Goal: Task Accomplishment & Management: Manage account settings

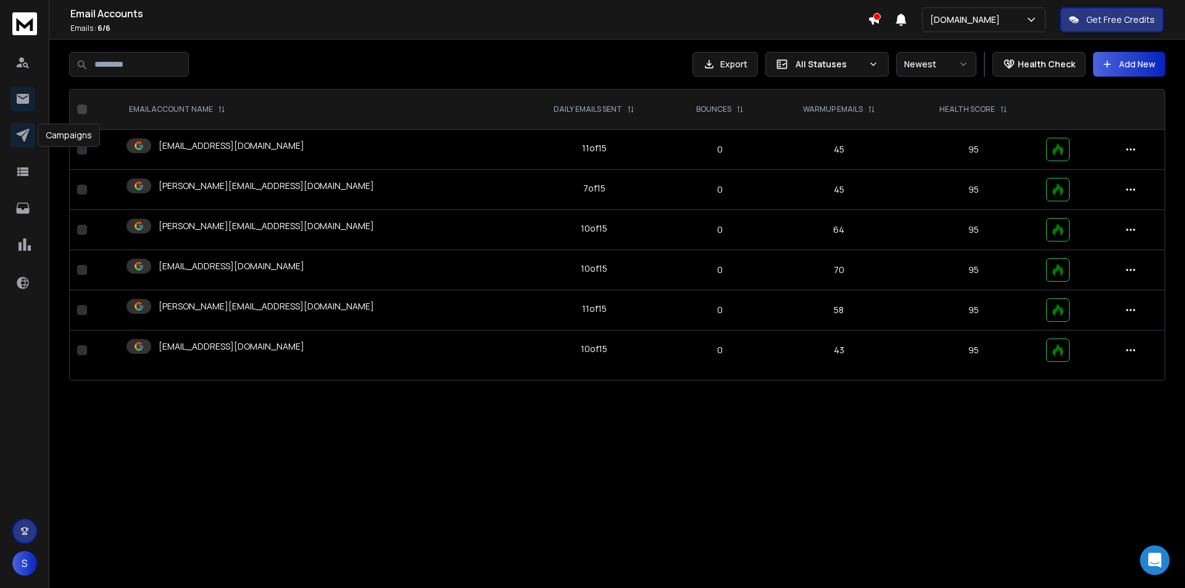
click at [28, 130] on icon at bounding box center [22, 134] width 13 height 13
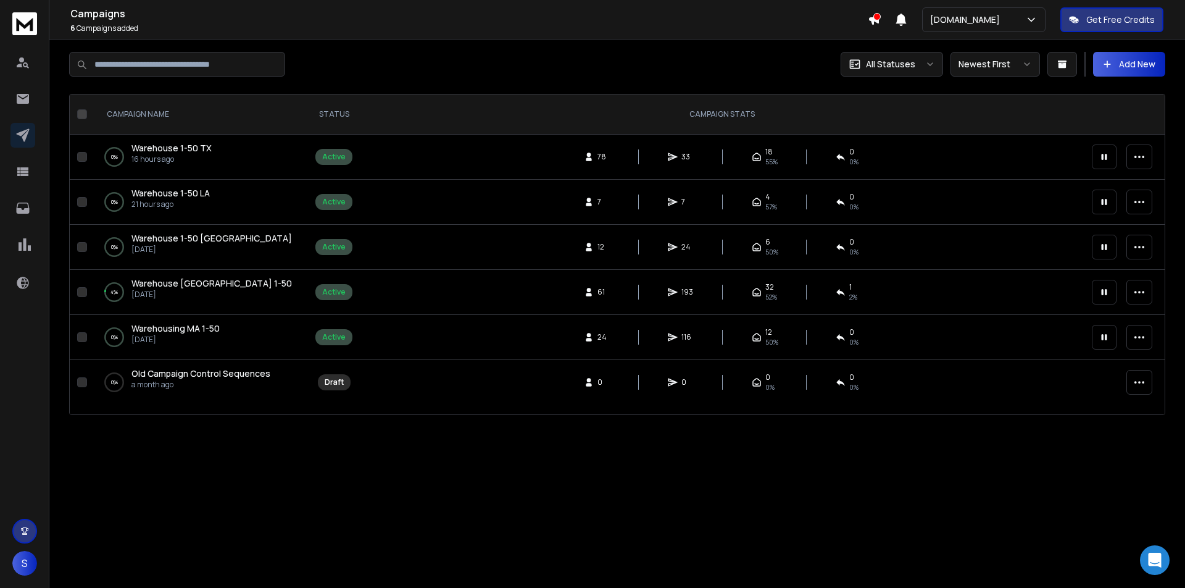
click at [199, 150] on span "Warehouse 1-50 TX" at bounding box center [172, 148] width 80 height 12
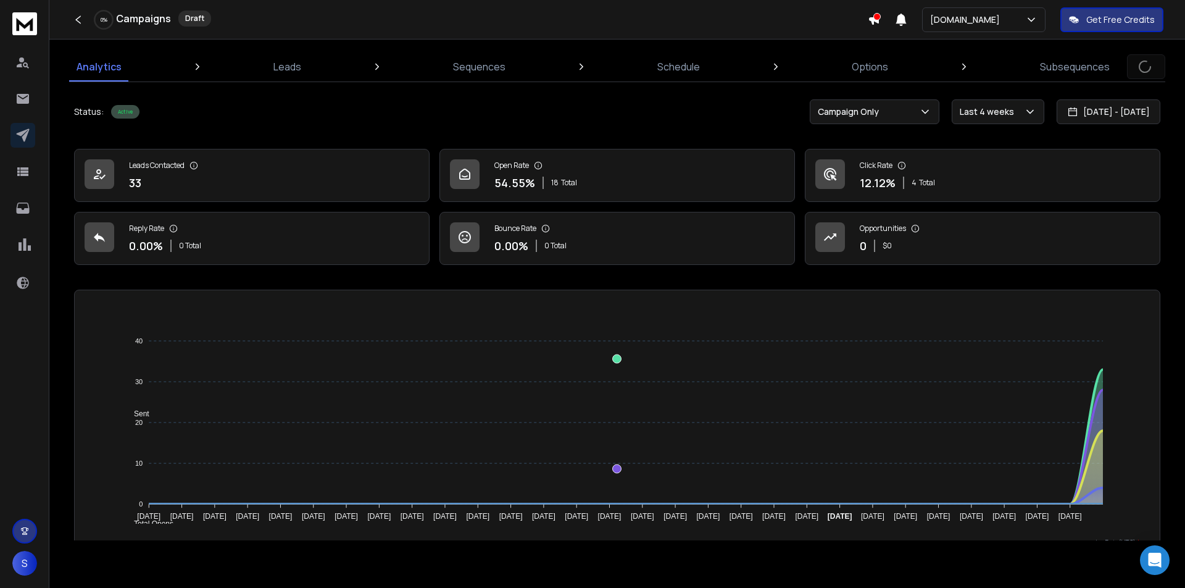
click at [864, 175] on p "12.12 %" at bounding box center [878, 182] width 36 height 17
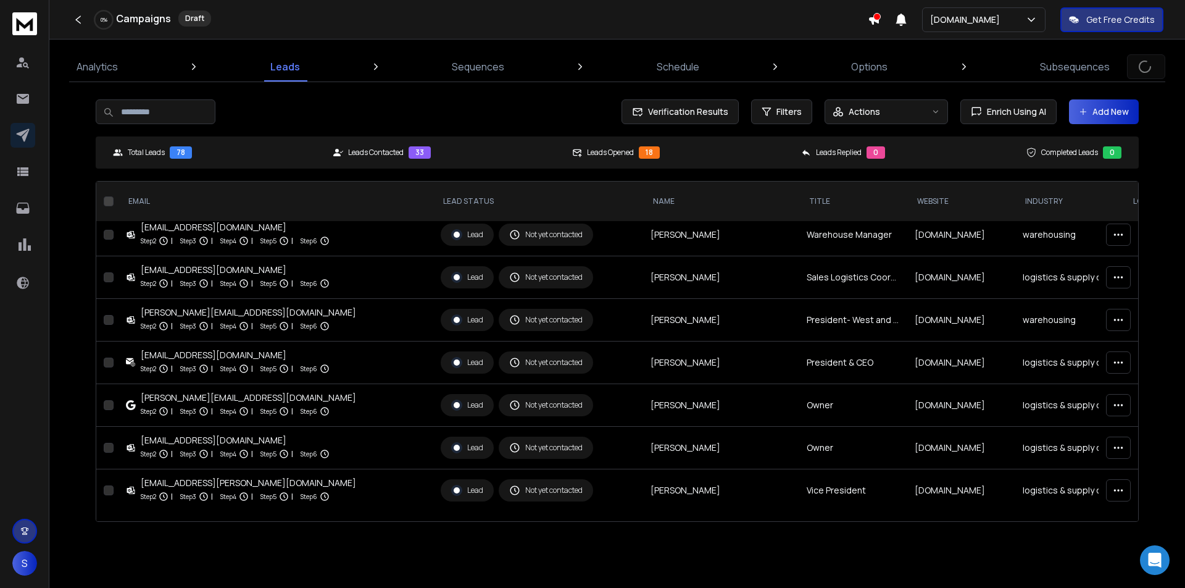
scroll to position [2837, 0]
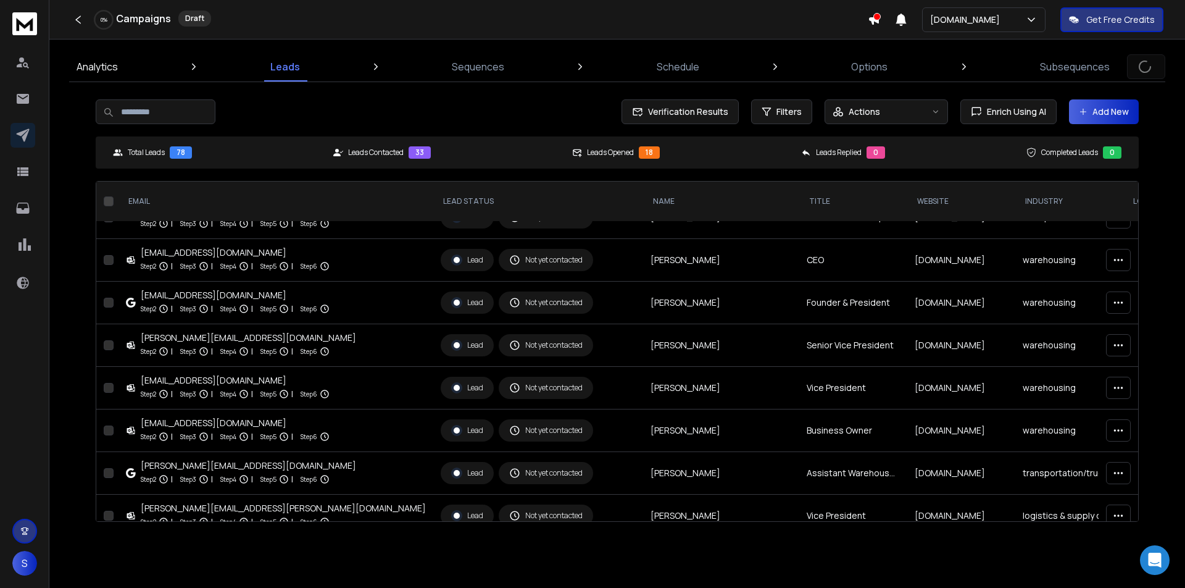
click at [109, 66] on p "Analytics" at bounding box center [97, 66] width 41 height 15
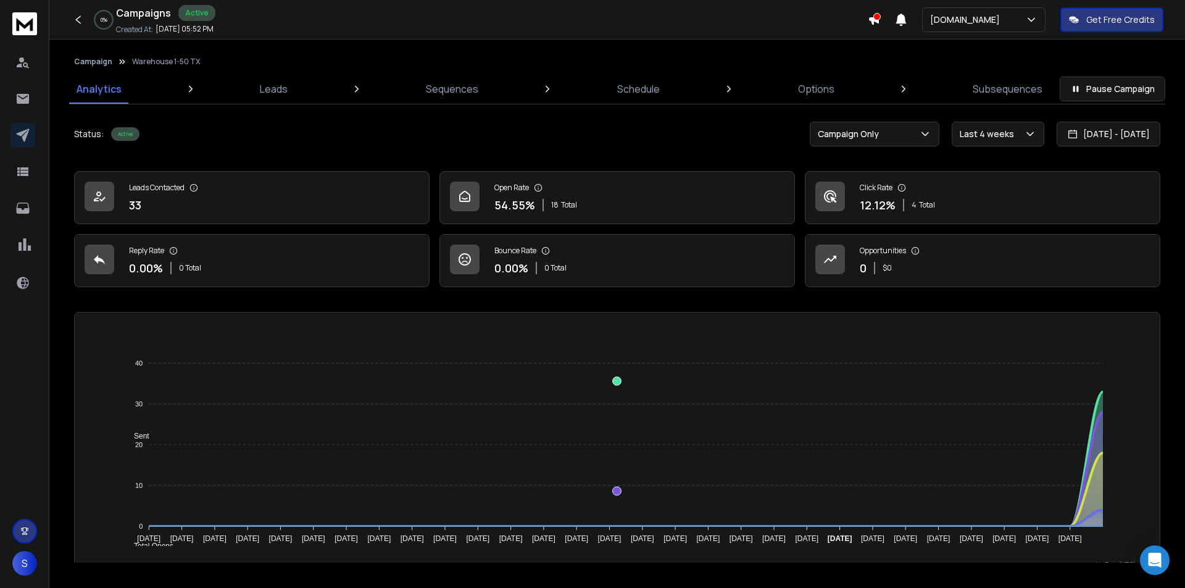
scroll to position [241, 0]
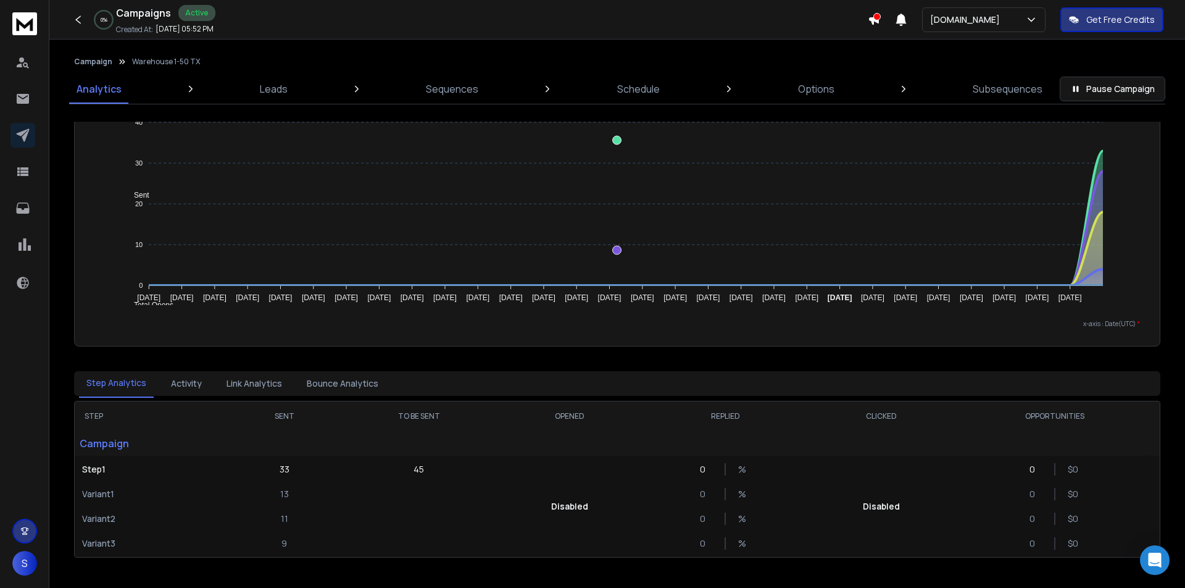
click at [890, 517] on td "Disabled" at bounding box center [882, 506] width 138 height 101
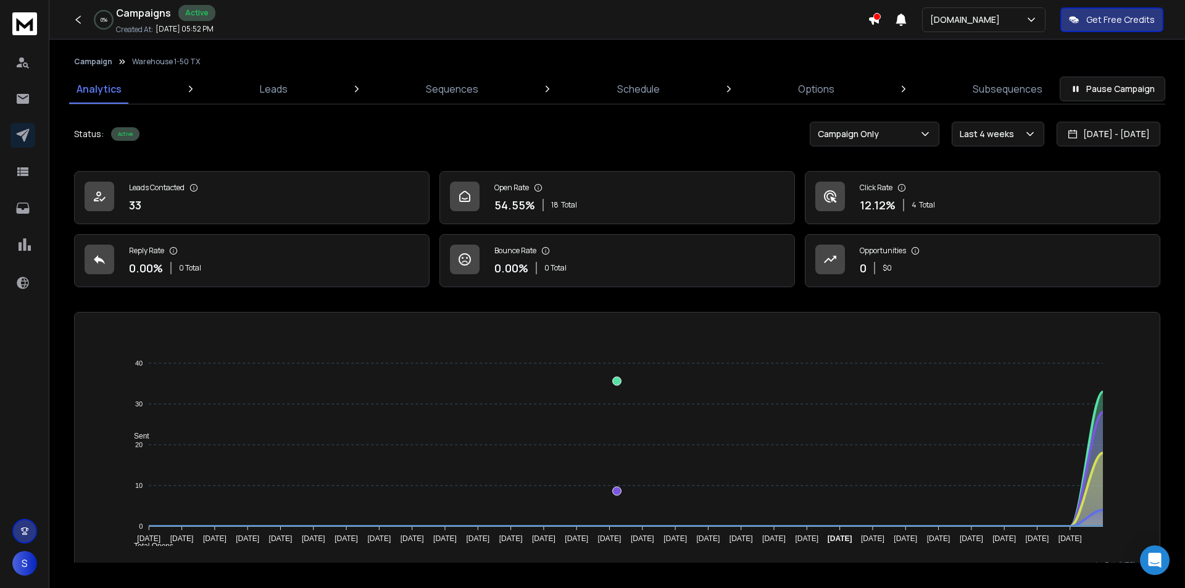
click at [848, 90] on div "Analytics Leads Sequences Schedule Options Subsequences" at bounding box center [559, 89] width 981 height 30
click at [809, 93] on p "Options" at bounding box center [816, 89] width 36 height 15
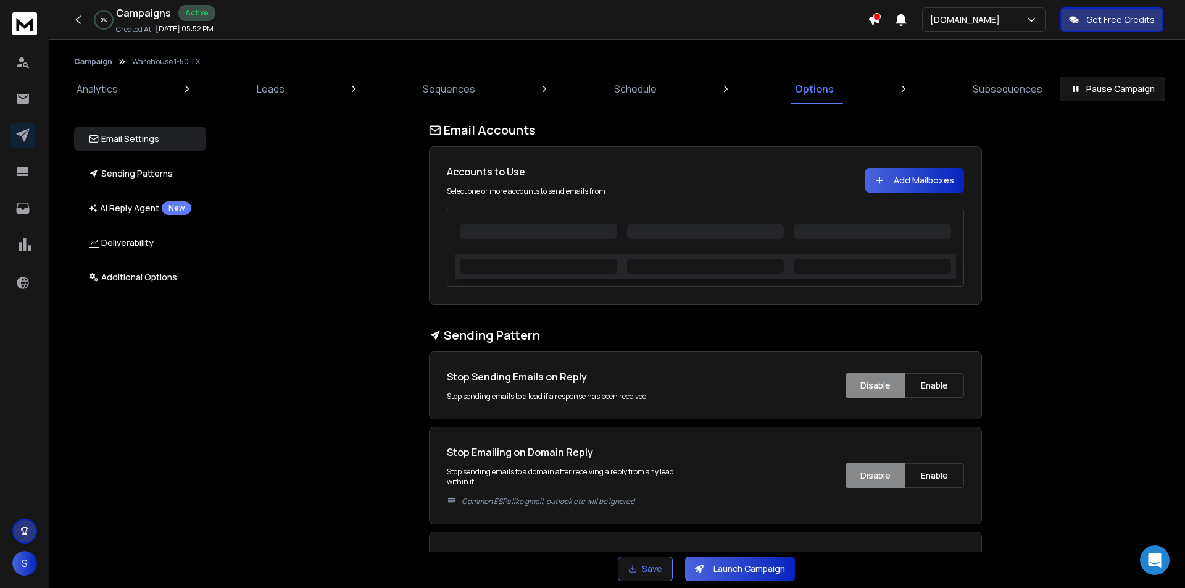
select select "**********"
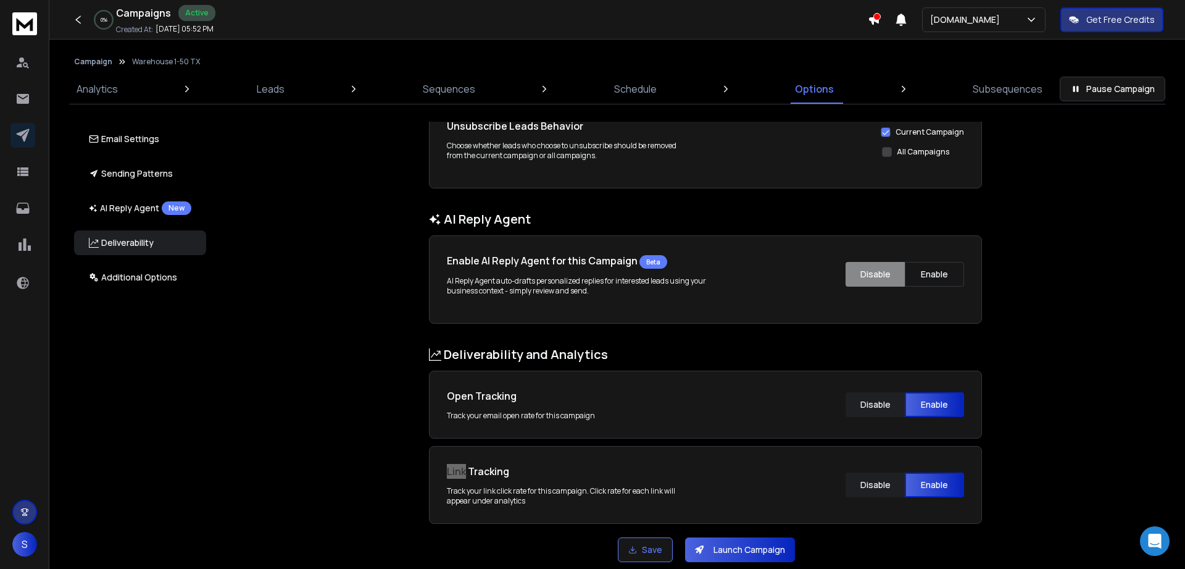
scroll to position [1023, 0]
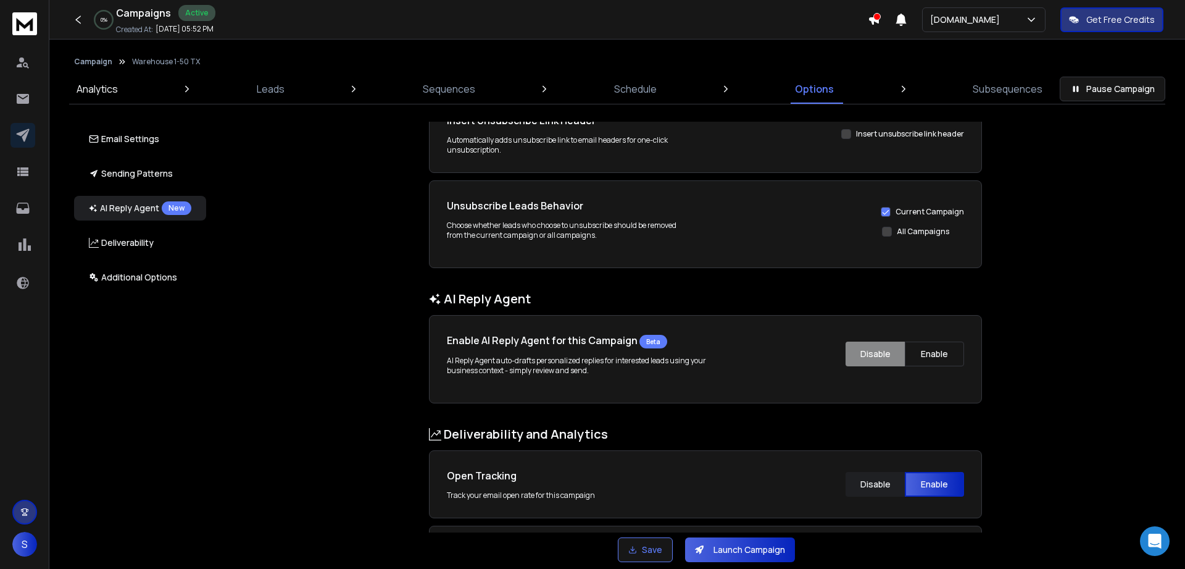
click at [112, 94] on p "Analytics" at bounding box center [97, 89] width 41 height 15
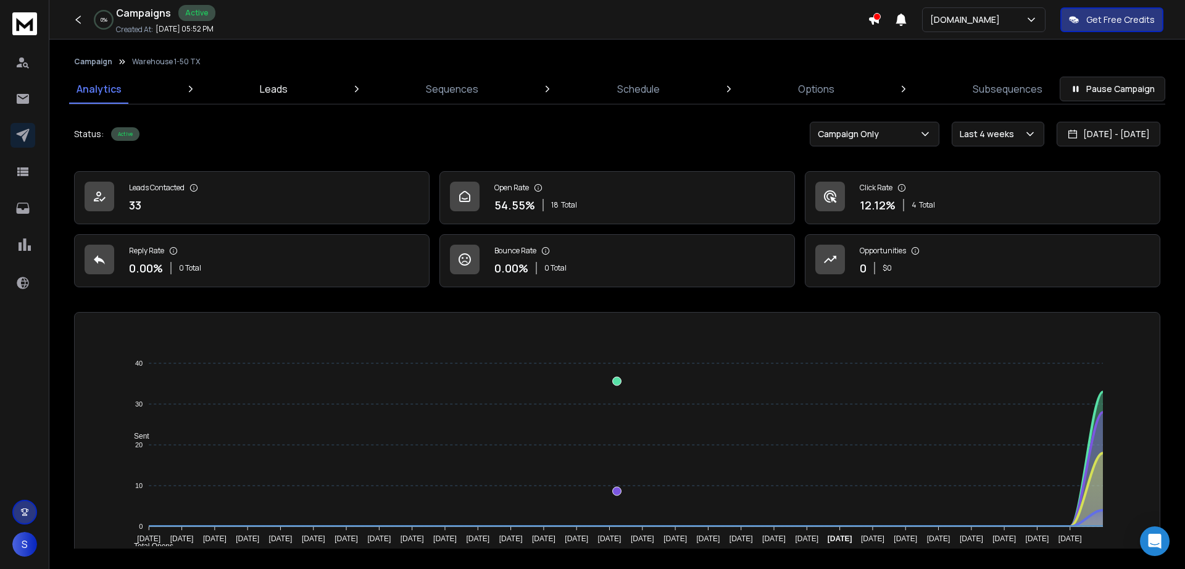
click at [282, 91] on p "Leads" at bounding box center [274, 89] width 28 height 15
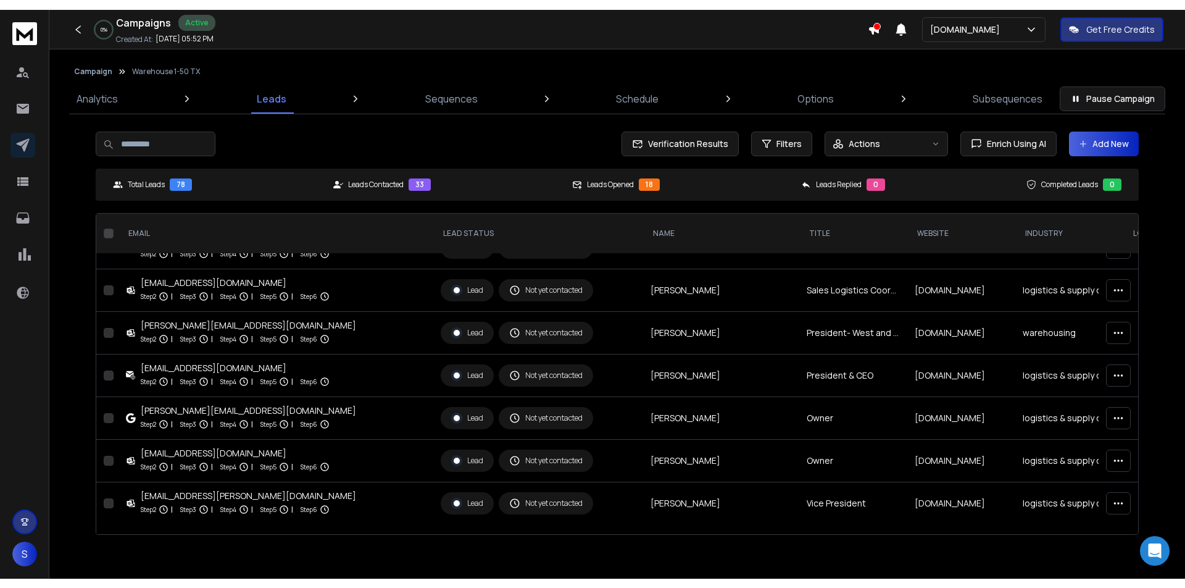
scroll to position [2849, 0]
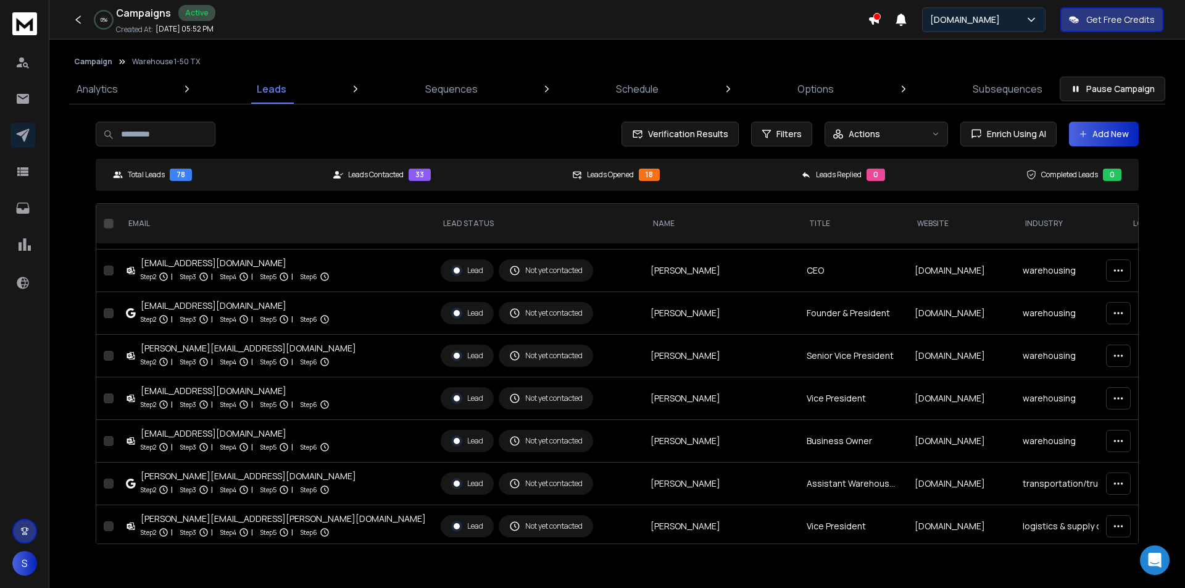
click at [974, 24] on p "[DOMAIN_NAME]" at bounding box center [967, 20] width 75 height 12
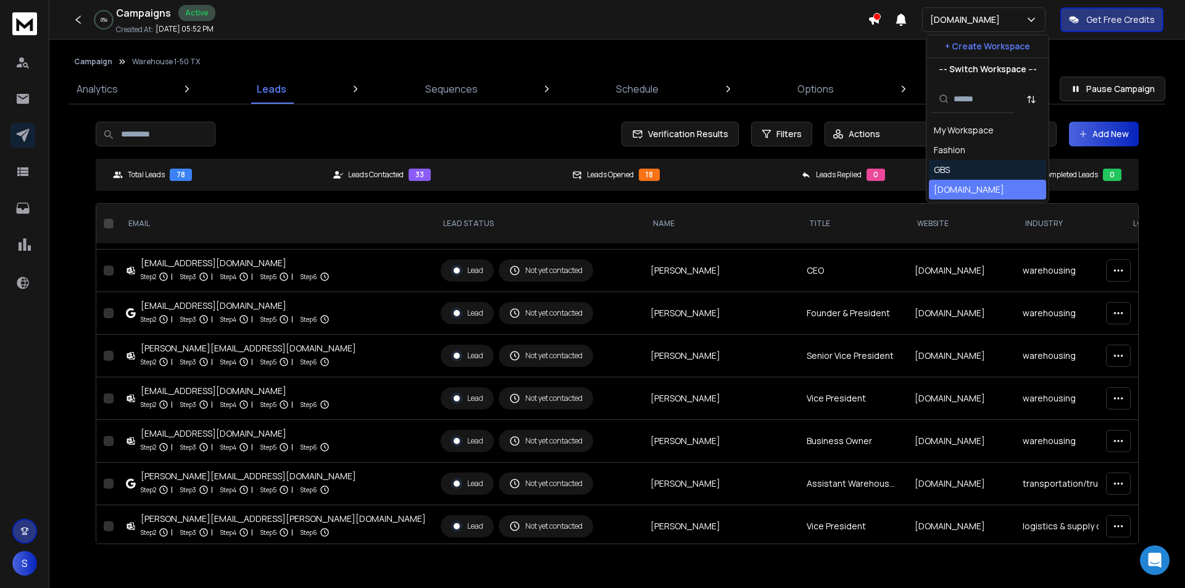
click at [984, 170] on div "GBS" at bounding box center [987, 170] width 117 height 20
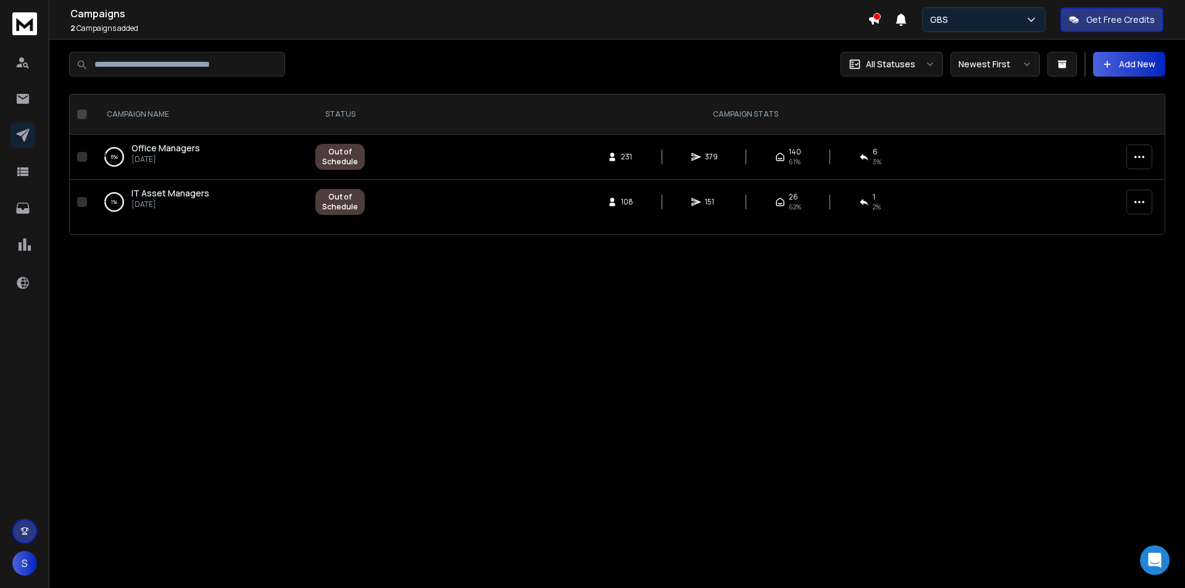
click at [1000, 19] on div "GBS" at bounding box center [983, 20] width 107 height 12
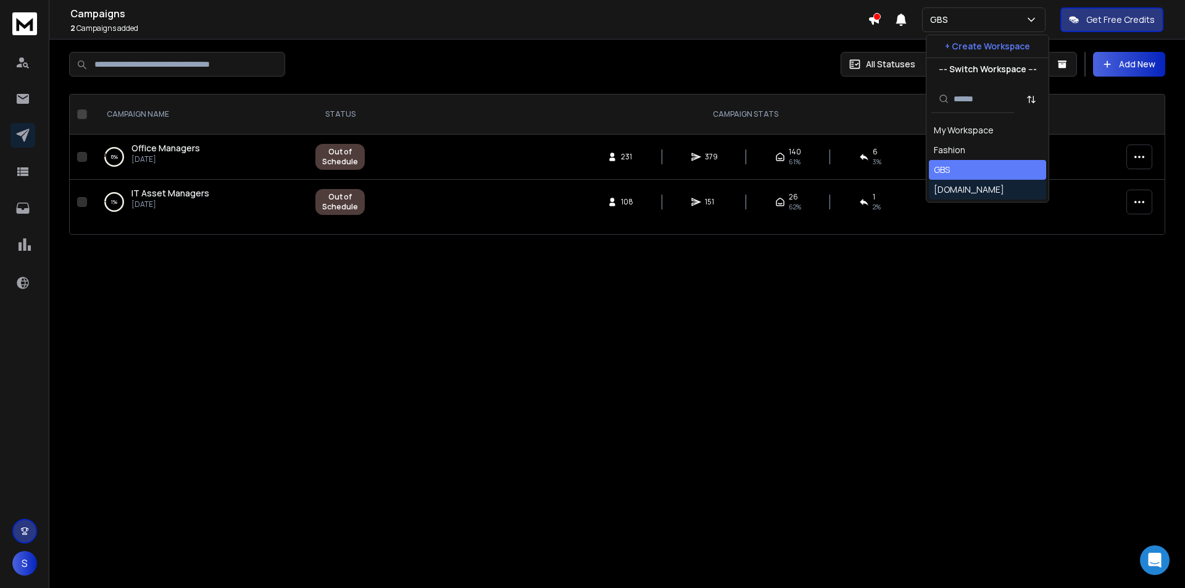
click at [981, 190] on div "[DOMAIN_NAME]" at bounding box center [969, 189] width 70 height 12
